Goal: Task Accomplishment & Management: Complete application form

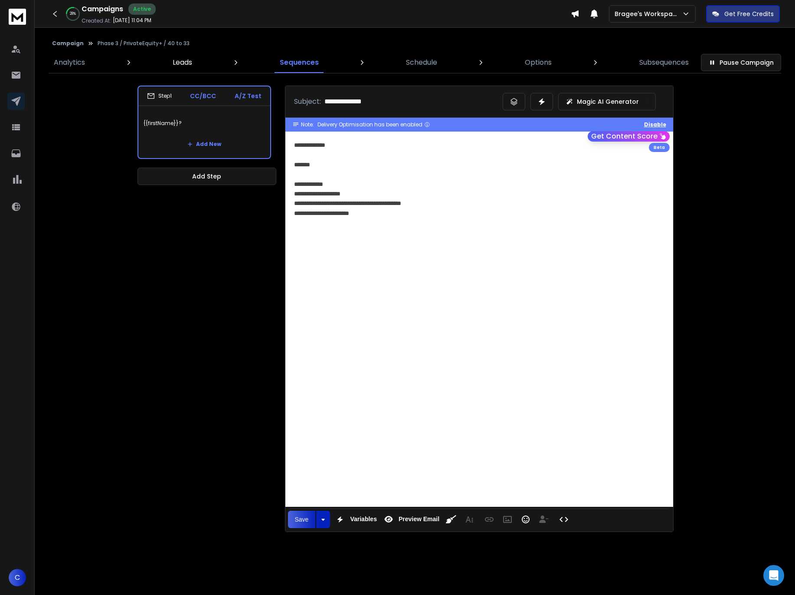
click at [189, 62] on p "Leads" at bounding box center [183, 62] width 20 height 10
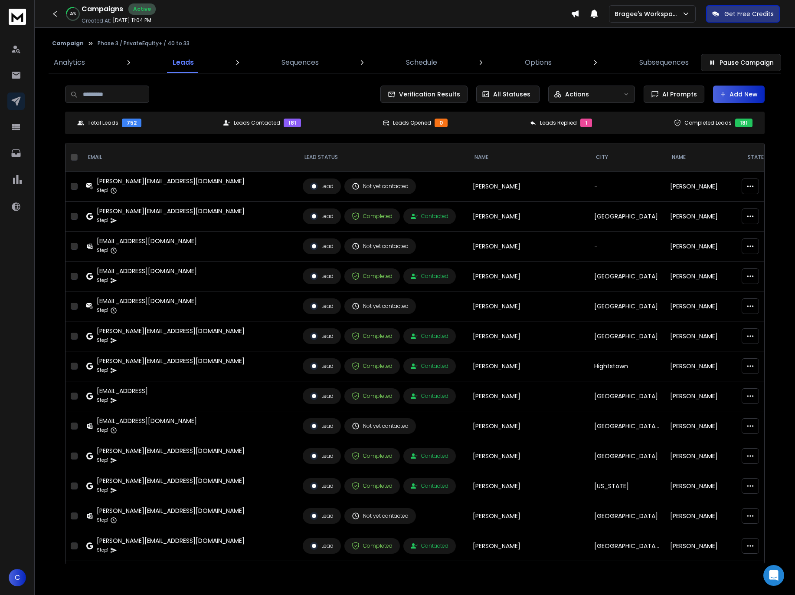
click at [739, 91] on button "Add New" at bounding box center [739, 93] width 52 height 17
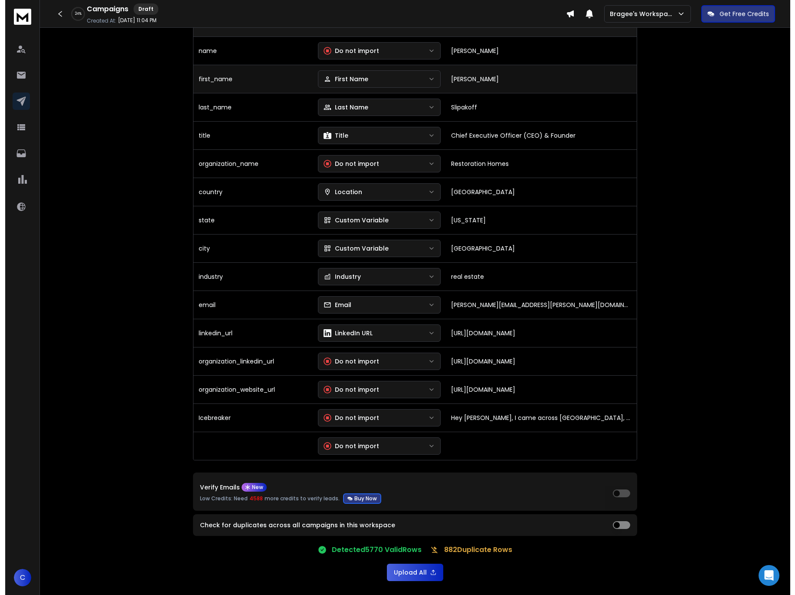
scroll to position [150, 0]
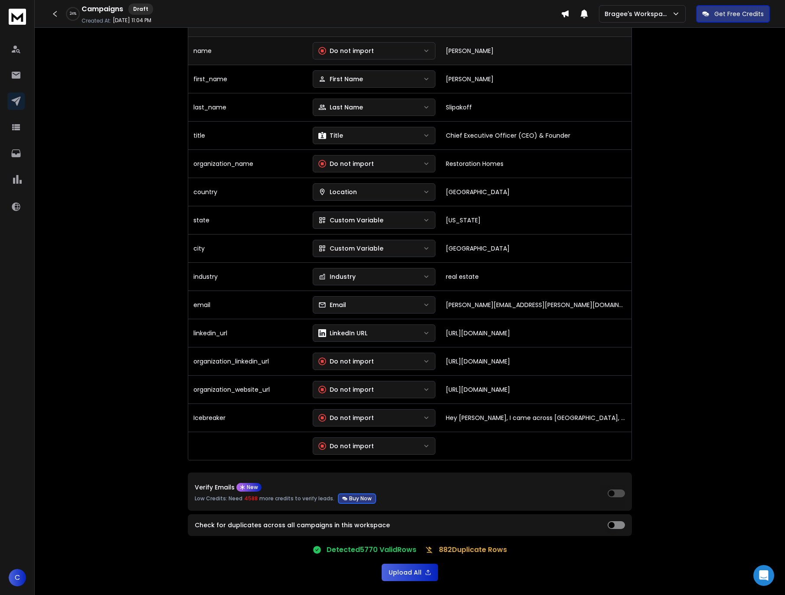
click at [368, 59] on button "Do not import" at bounding box center [374, 50] width 123 height 17
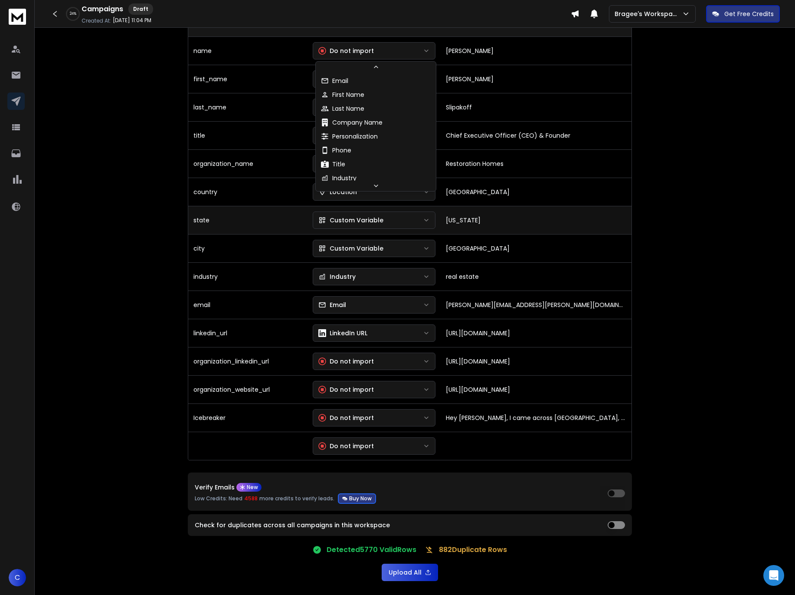
scroll to position [88, 0]
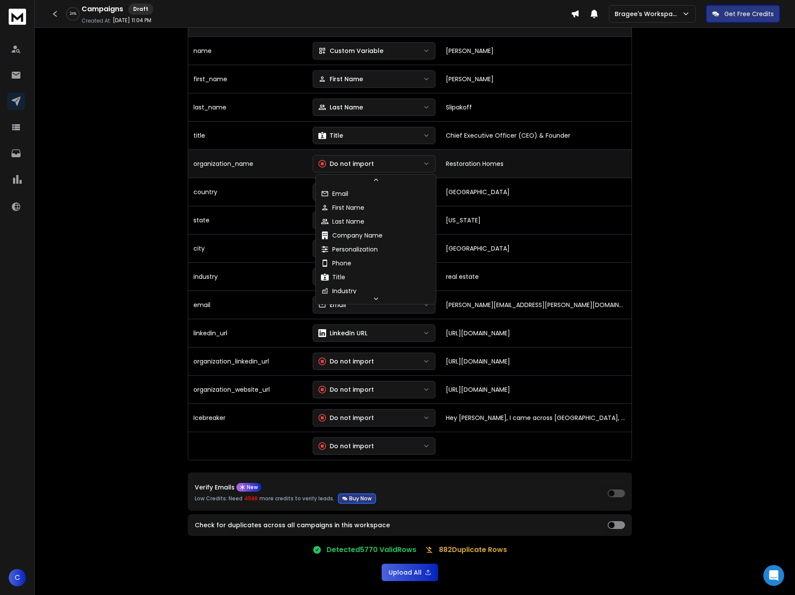
click at [367, 166] on div "Do not import" at bounding box center [347, 163] width 56 height 9
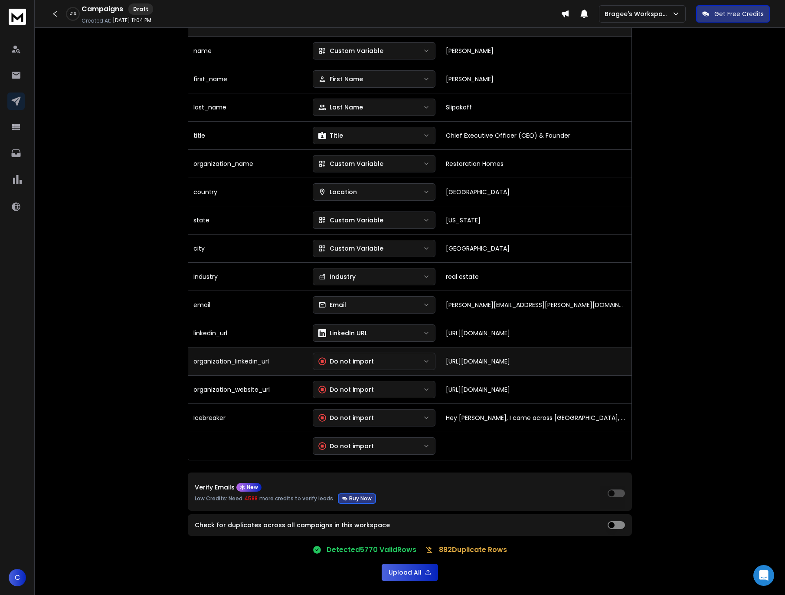
click at [365, 357] on div "Do not import" at bounding box center [347, 361] width 56 height 9
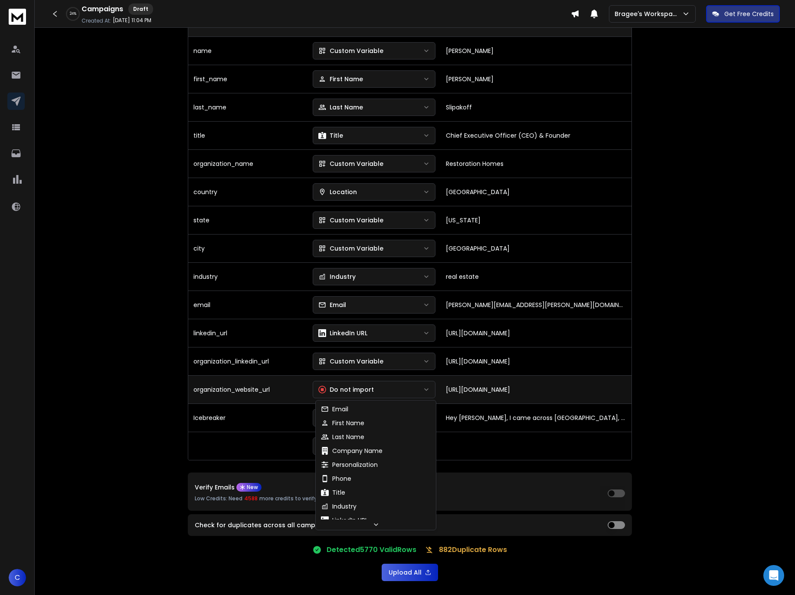
click at [384, 394] on button "Do not import" at bounding box center [374, 389] width 123 height 17
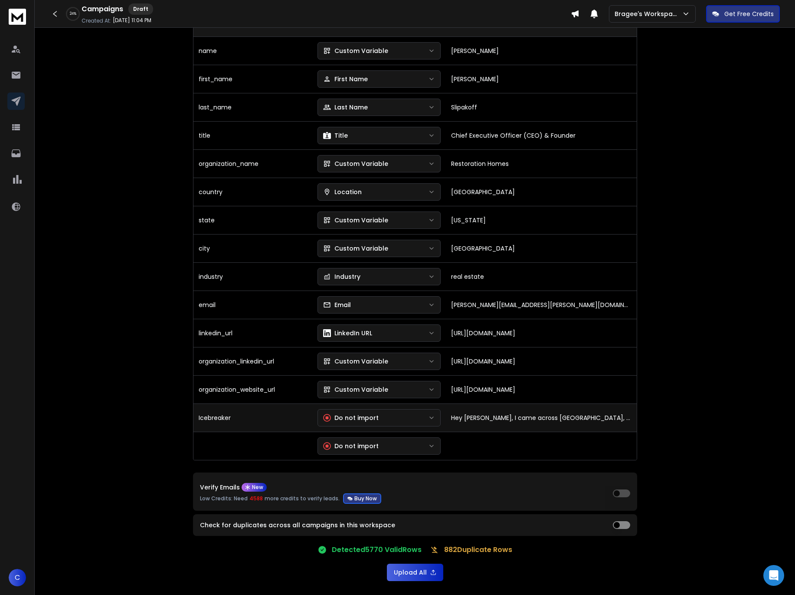
click at [360, 421] on div "Do not import" at bounding box center [351, 417] width 56 height 9
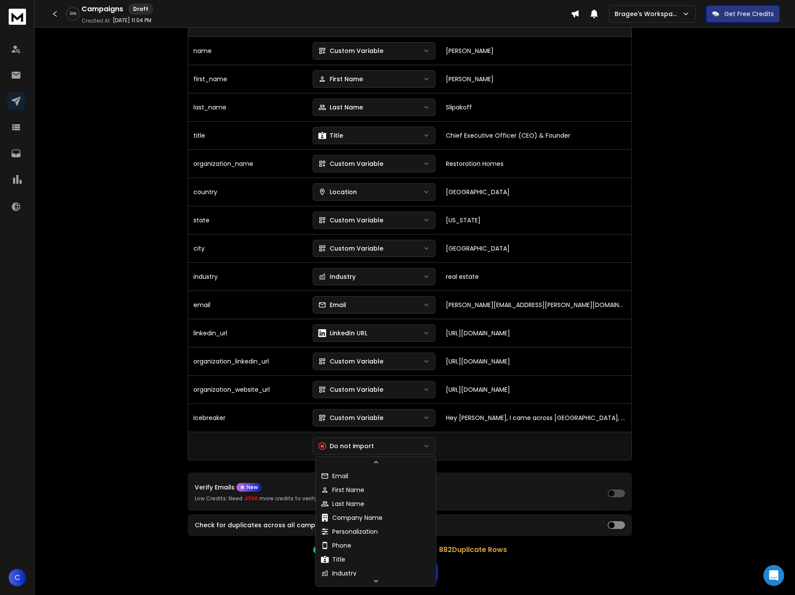
click at [381, 452] on button "Do not import" at bounding box center [374, 445] width 123 height 17
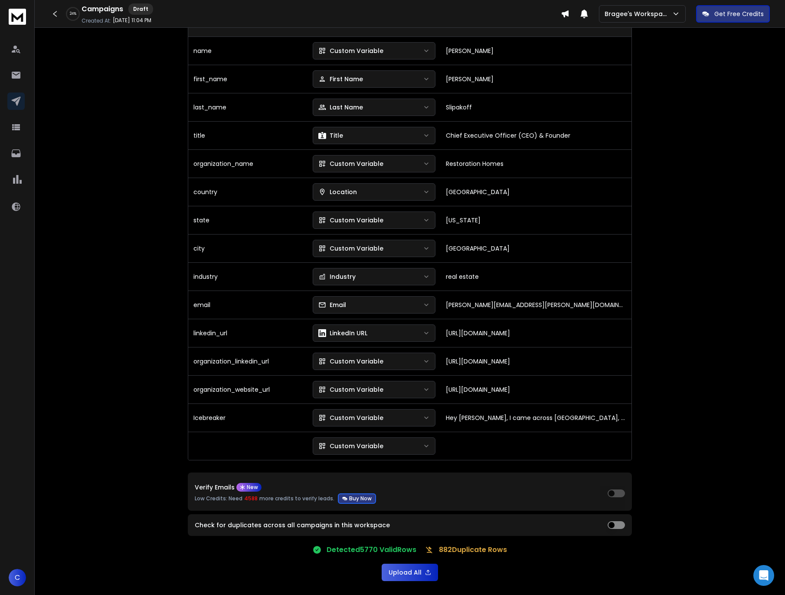
click at [614, 522] on button "Check for duplicates across all campaigns in this workspace" at bounding box center [616, 525] width 17 height 8
click at [427, 568] on button "Upload All" at bounding box center [410, 571] width 56 height 17
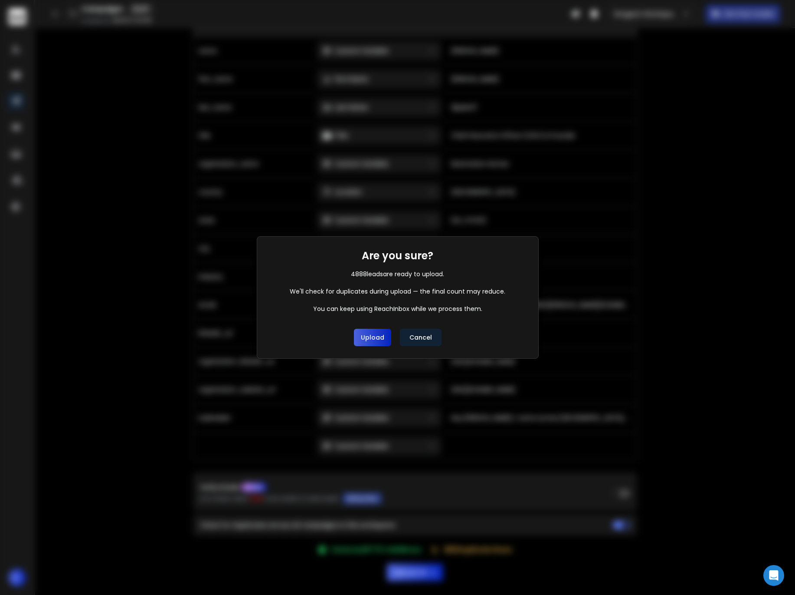
click at [367, 334] on button "Upload" at bounding box center [372, 337] width 37 height 17
